Goal: Navigation & Orientation: Find specific page/section

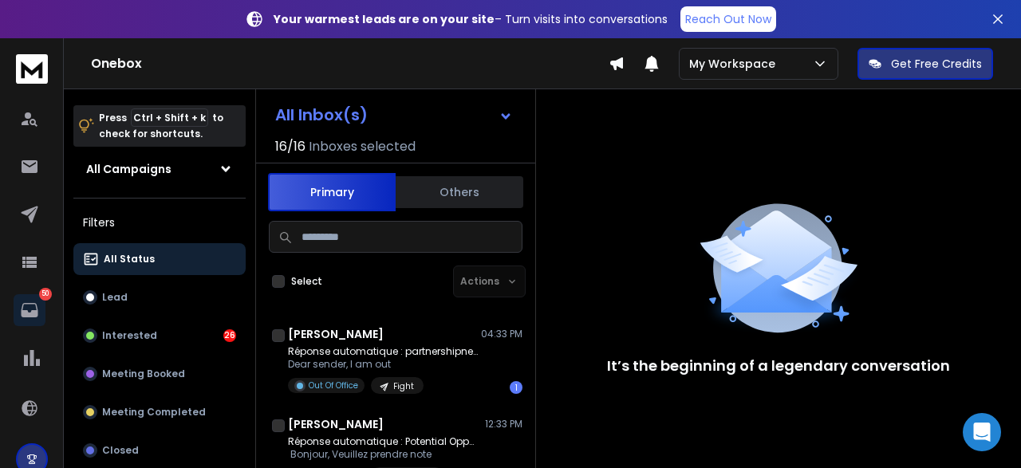
scroll to position [193, 0]
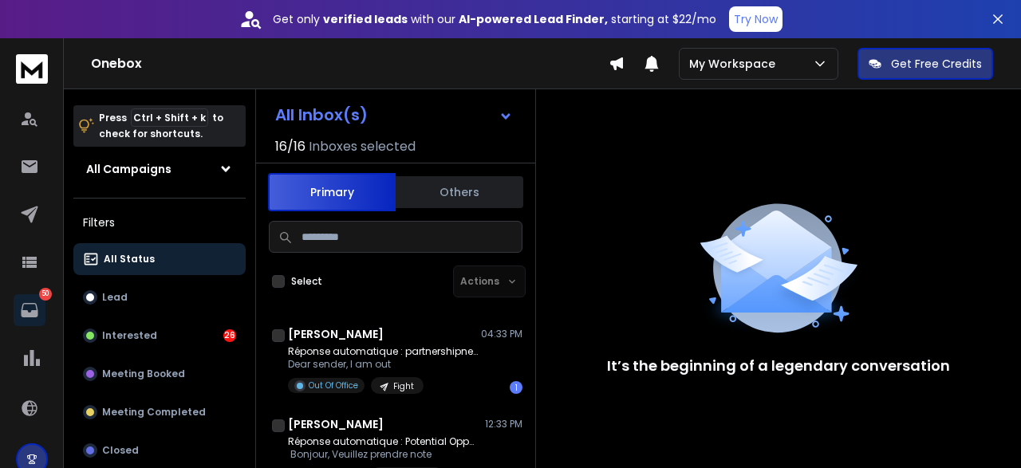
scroll to position [193, 0]
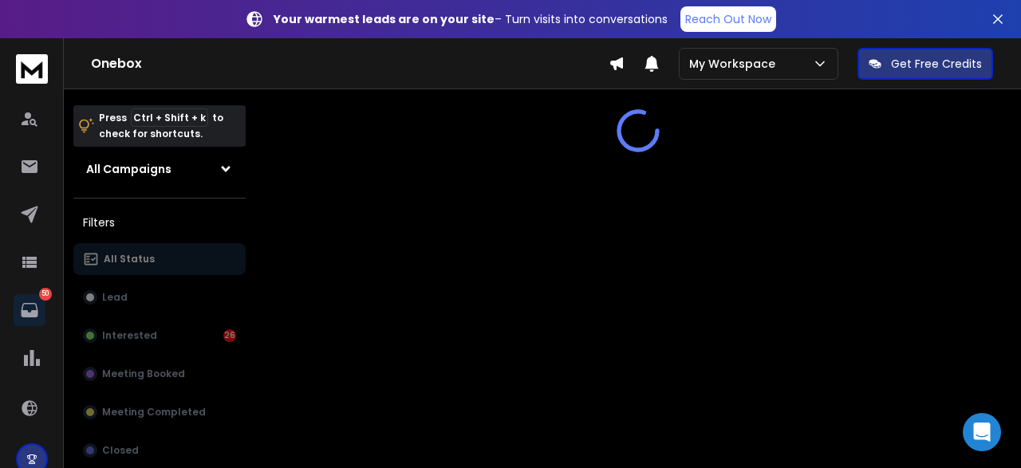
click at [146, 339] on div "All Status Lead Interested 26 Meeting Booked Meeting Completed Closed Out of of…" at bounding box center [159, 412] width 172 height 338
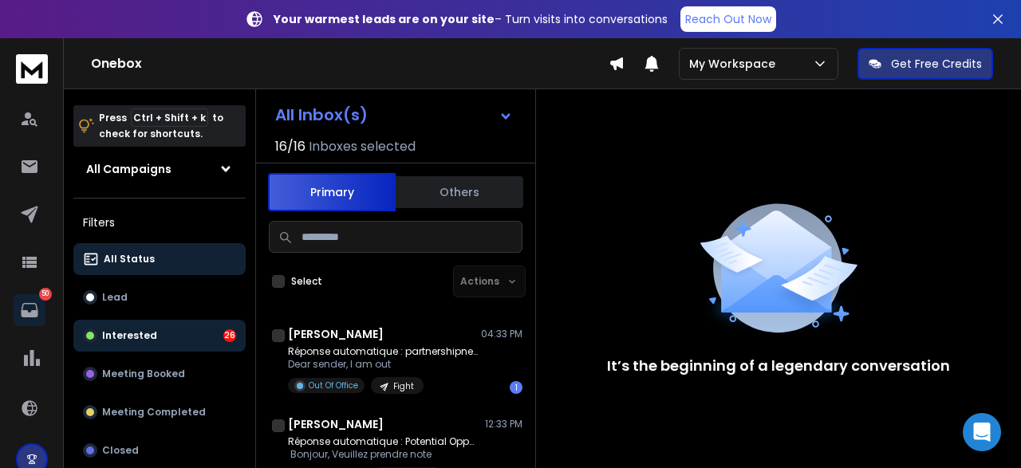
scroll to position [193, 0]
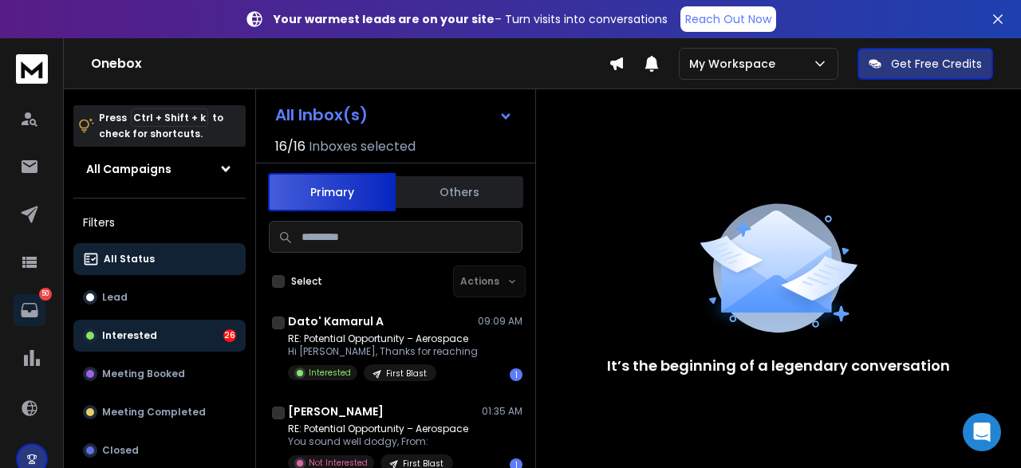
click at [152, 336] on p "Interested" at bounding box center [129, 335] width 55 height 13
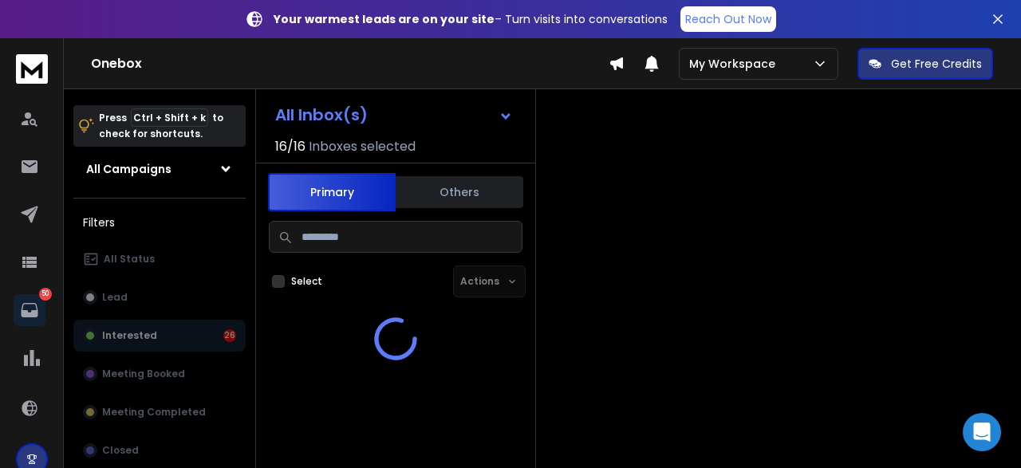
scroll to position [0, 0]
click at [152, 336] on div "All Status Lead Interested 26 Meeting Booked Meeting Completed Closed Out of of…" at bounding box center [159, 412] width 172 height 338
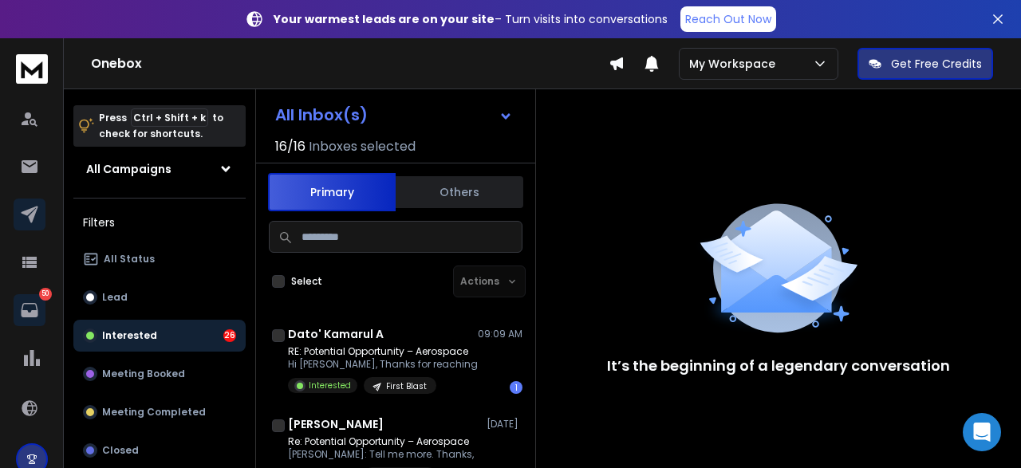
click at [34, 212] on icon at bounding box center [29, 214] width 17 height 17
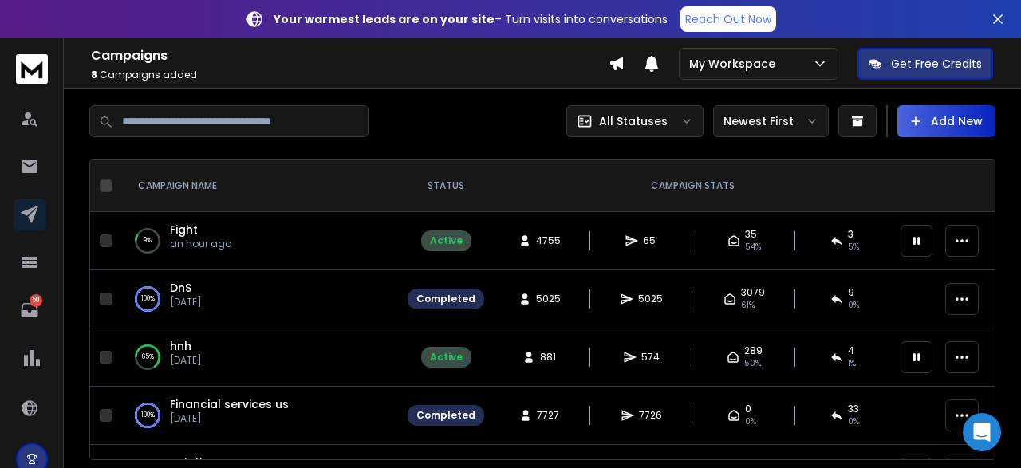
click at [250, 95] on div "Campaigns 8 Campaigns Added All Statuses Newest First Add New CAMPAIGN NAME STA…" at bounding box center [542, 282] width 957 height 387
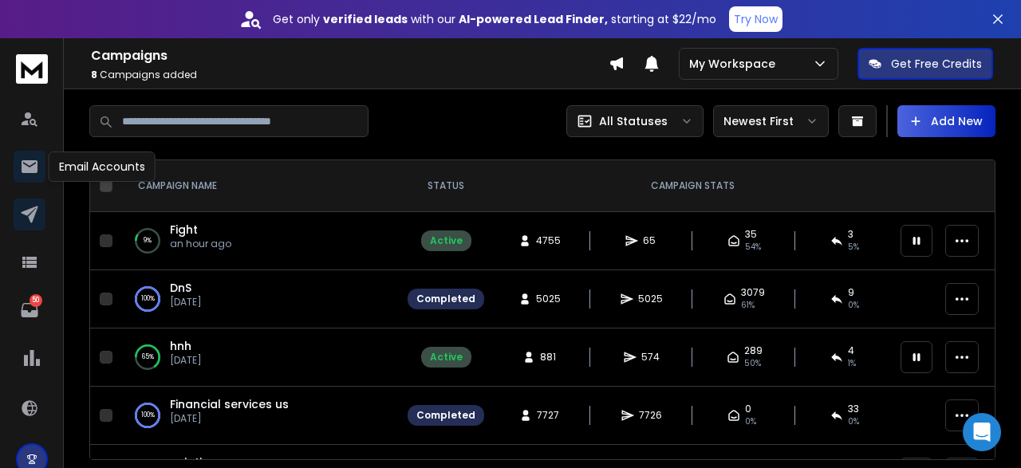
click at [23, 160] on icon at bounding box center [30, 166] width 16 height 13
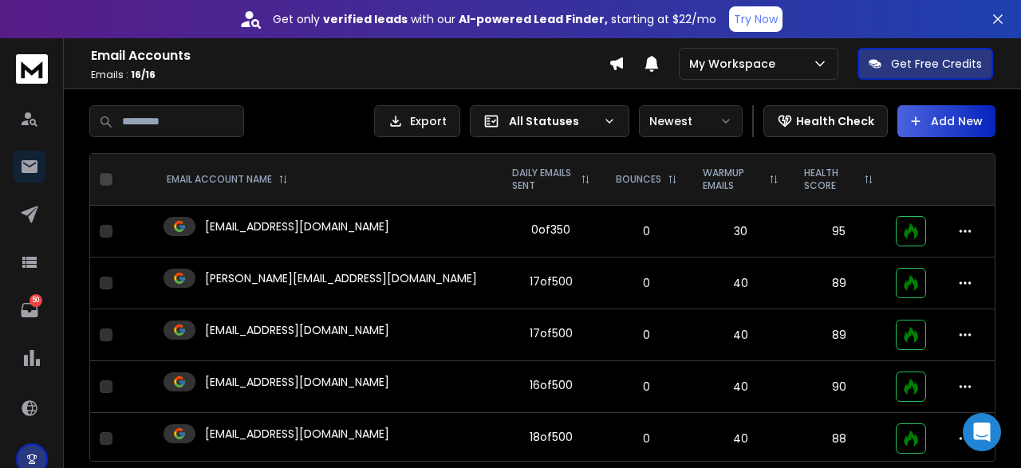
scroll to position [272, 0]
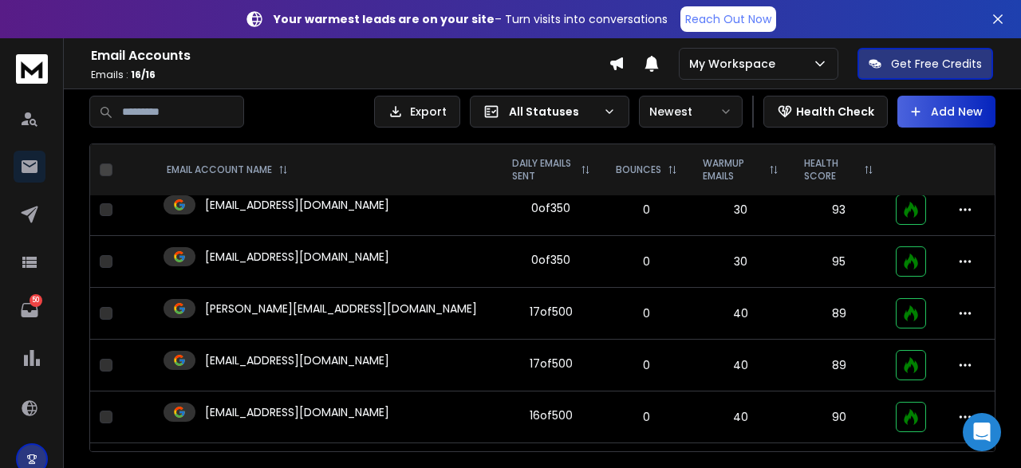
scroll to position [185, 0]
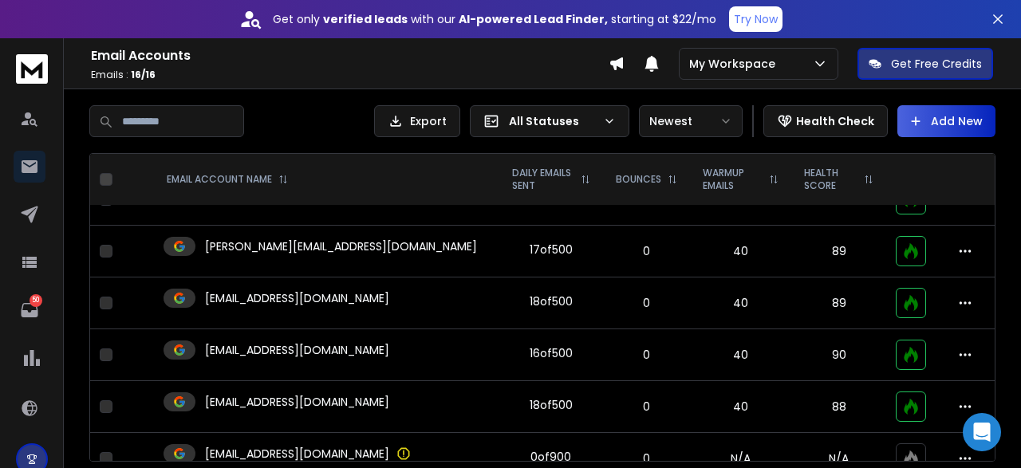
scroll to position [259, 0]
click at [31, 212] on icon at bounding box center [29, 214] width 19 height 19
